Goal: Information Seeking & Learning: Check status

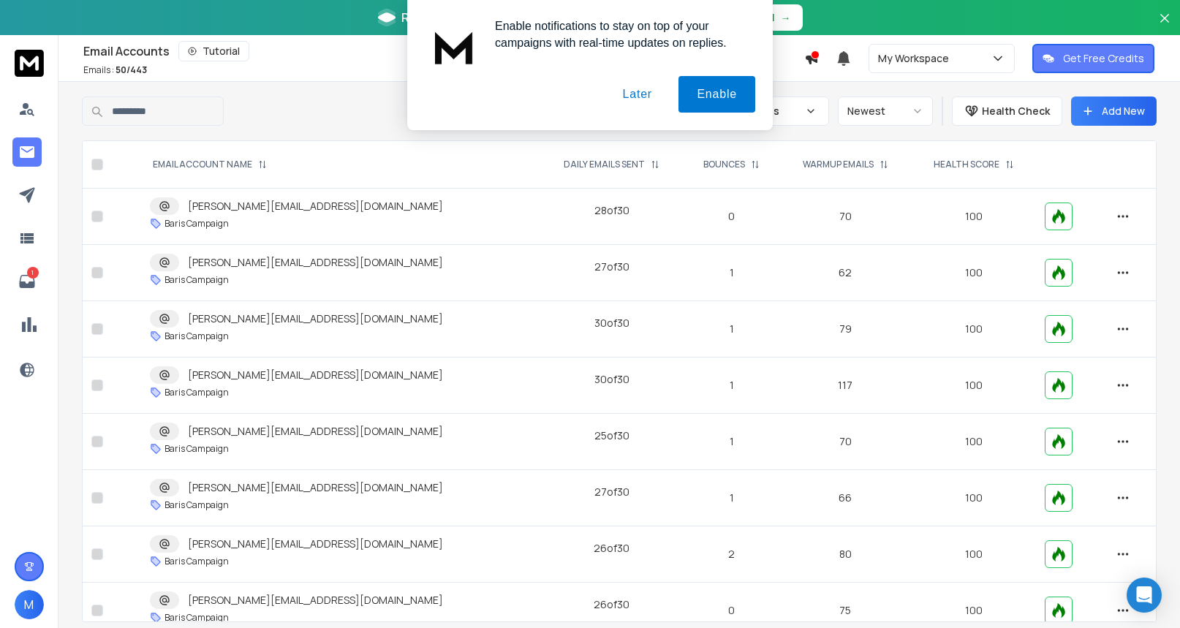
click at [647, 88] on button "Later" at bounding box center [637, 94] width 66 height 37
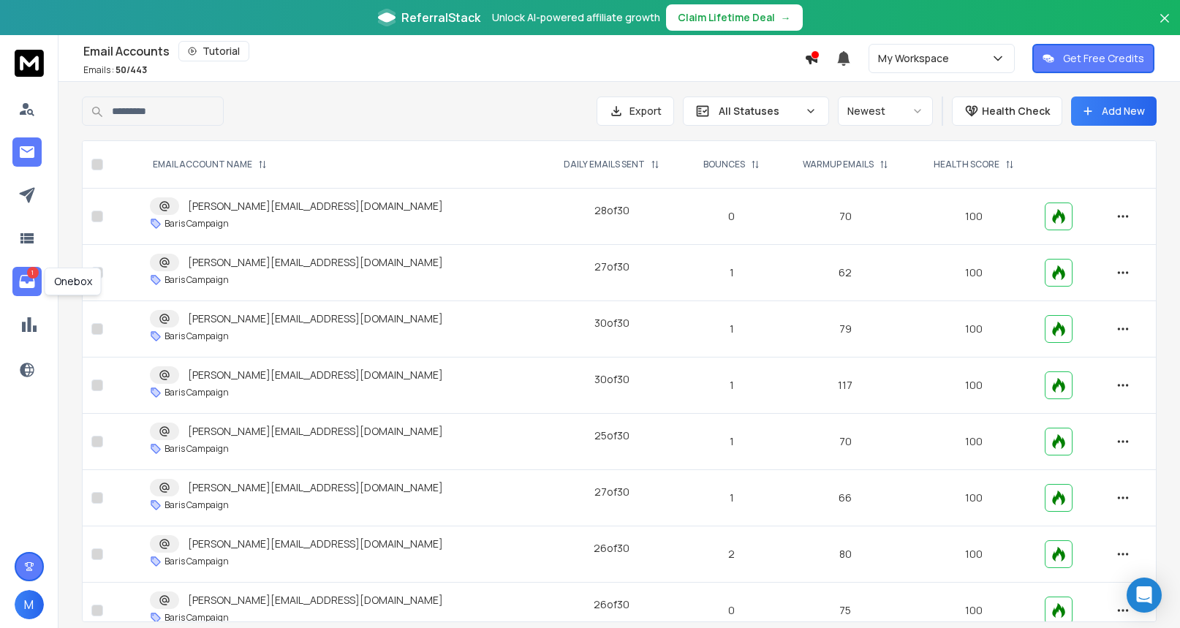
click at [31, 273] on p "1" at bounding box center [33, 273] width 12 height 12
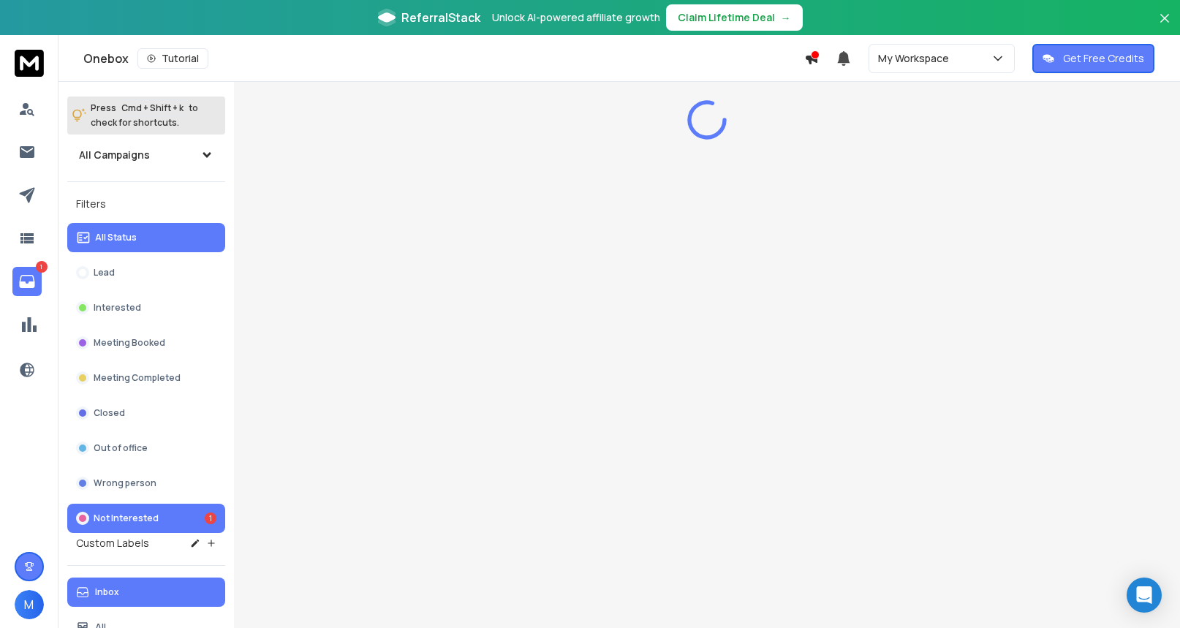
click at [168, 523] on button "Not Interested 1" at bounding box center [146, 518] width 158 height 29
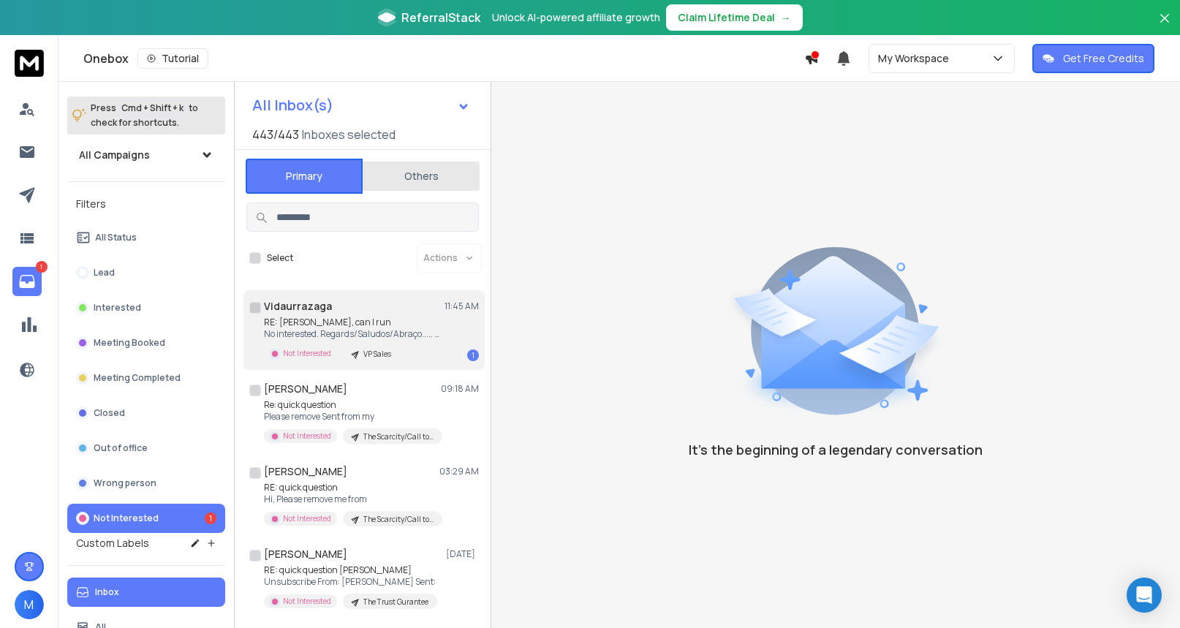
click at [352, 334] on p "No interested. Regards/Saludos/Abraço..... [PERSON_NAME]" at bounding box center [351, 334] width 175 height 12
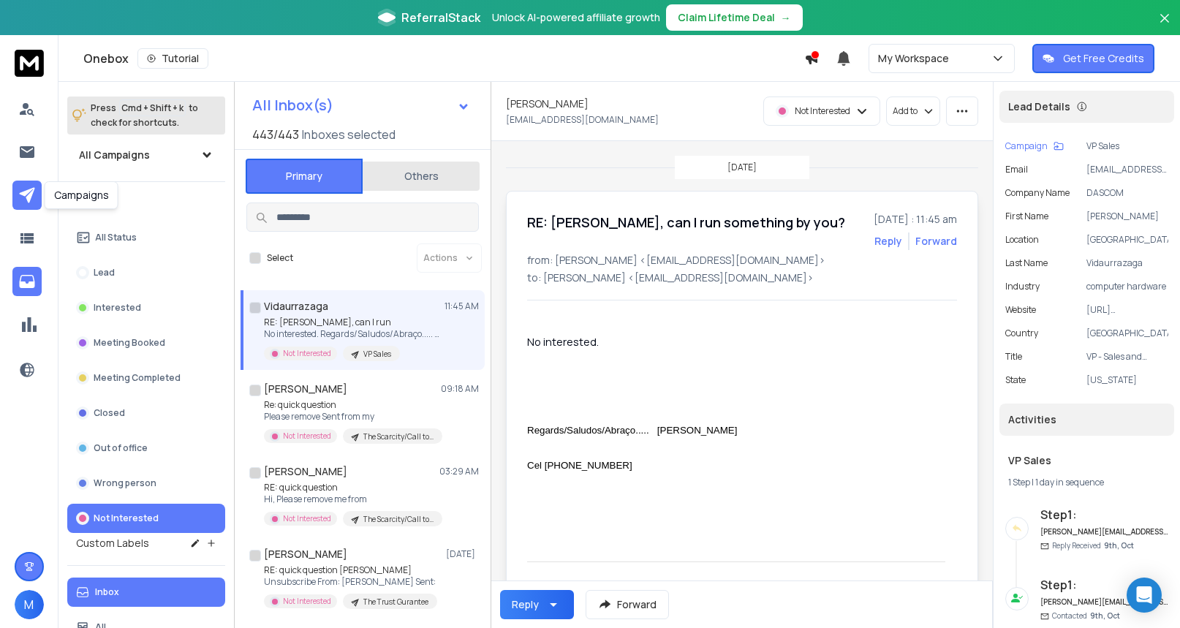
click at [32, 197] on icon at bounding box center [27, 195] width 18 height 18
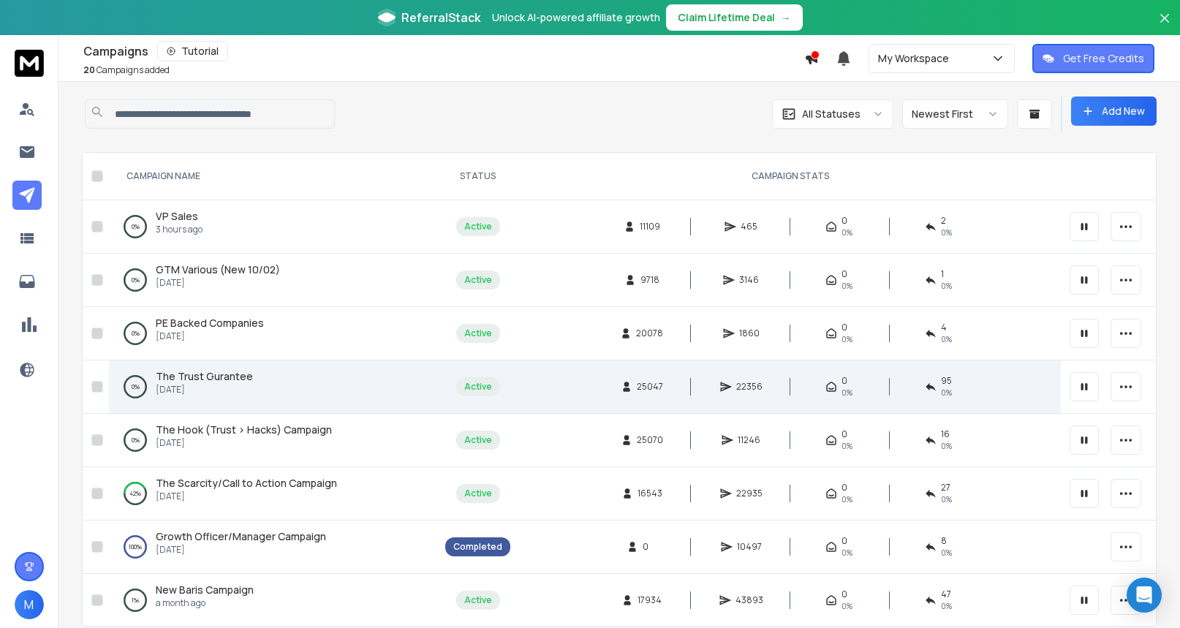
click at [346, 387] on div "0 % The Trust Gurantee [DATE]" at bounding box center [273, 386] width 298 height 35
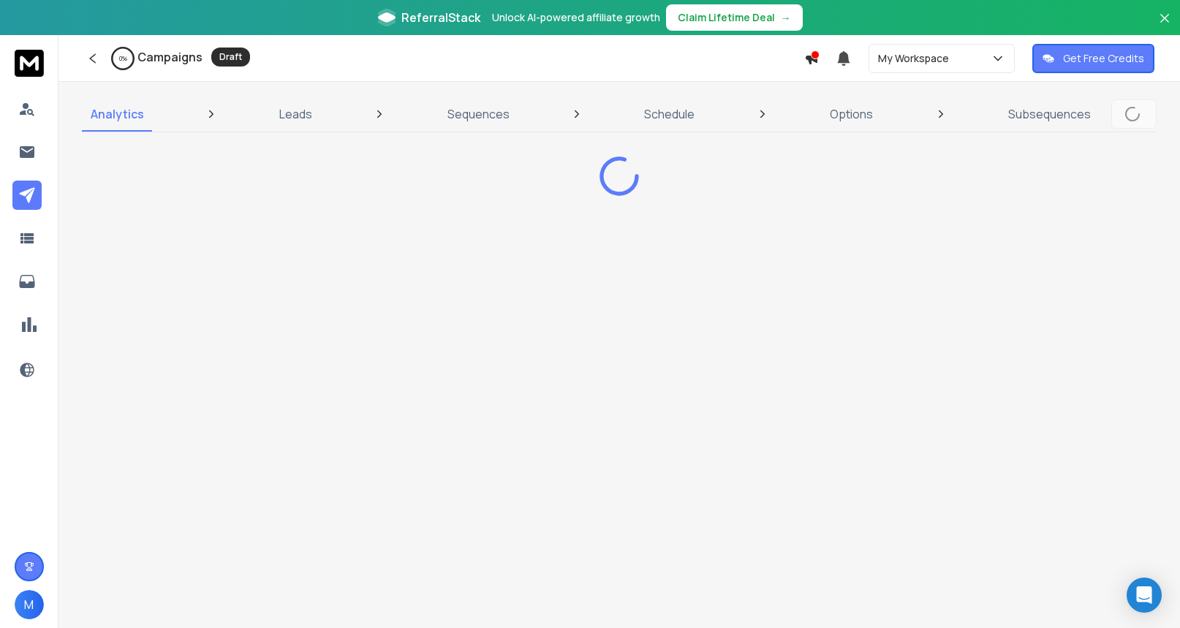
click at [18, 200] on icon at bounding box center [27, 195] width 18 height 18
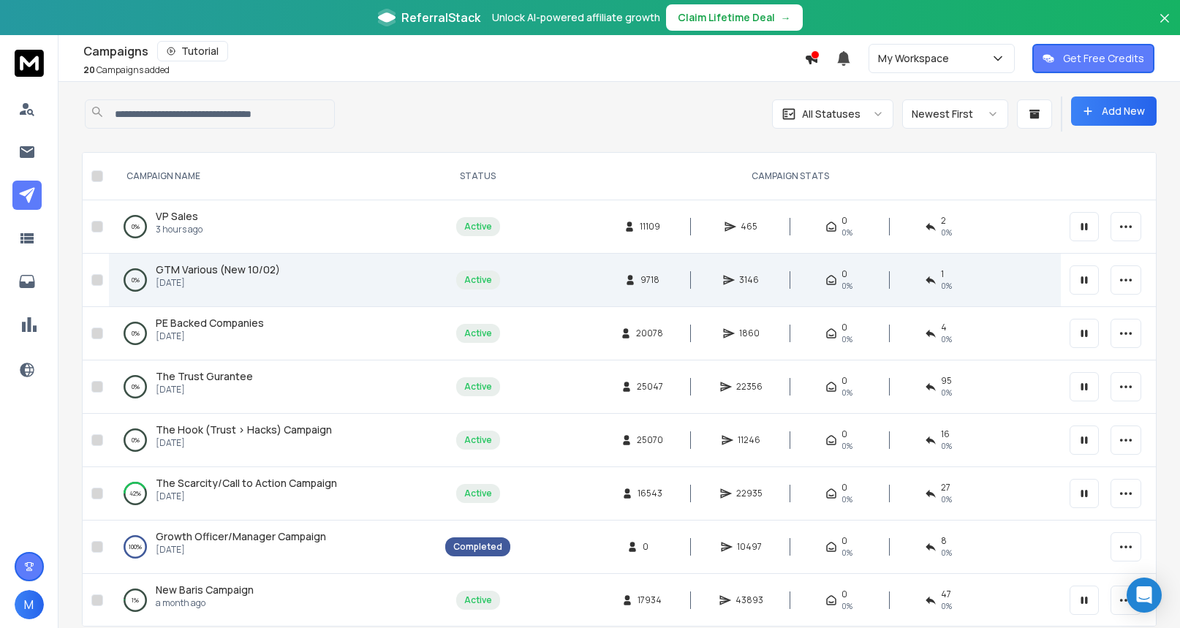
click at [325, 289] on div "0 % GTM Various (New 10/02) [DATE]" at bounding box center [273, 279] width 298 height 35
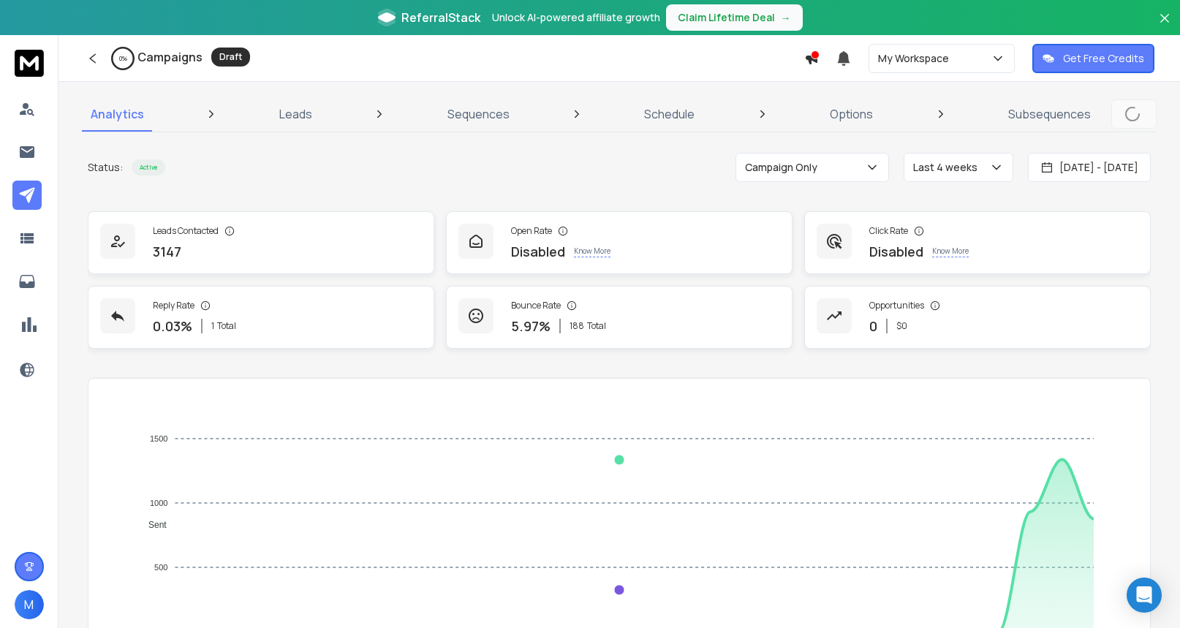
click at [690, 20] on button "Claim Lifetime Deal →" at bounding box center [734, 17] width 137 height 26
